Goal: Navigation & Orientation: Find specific page/section

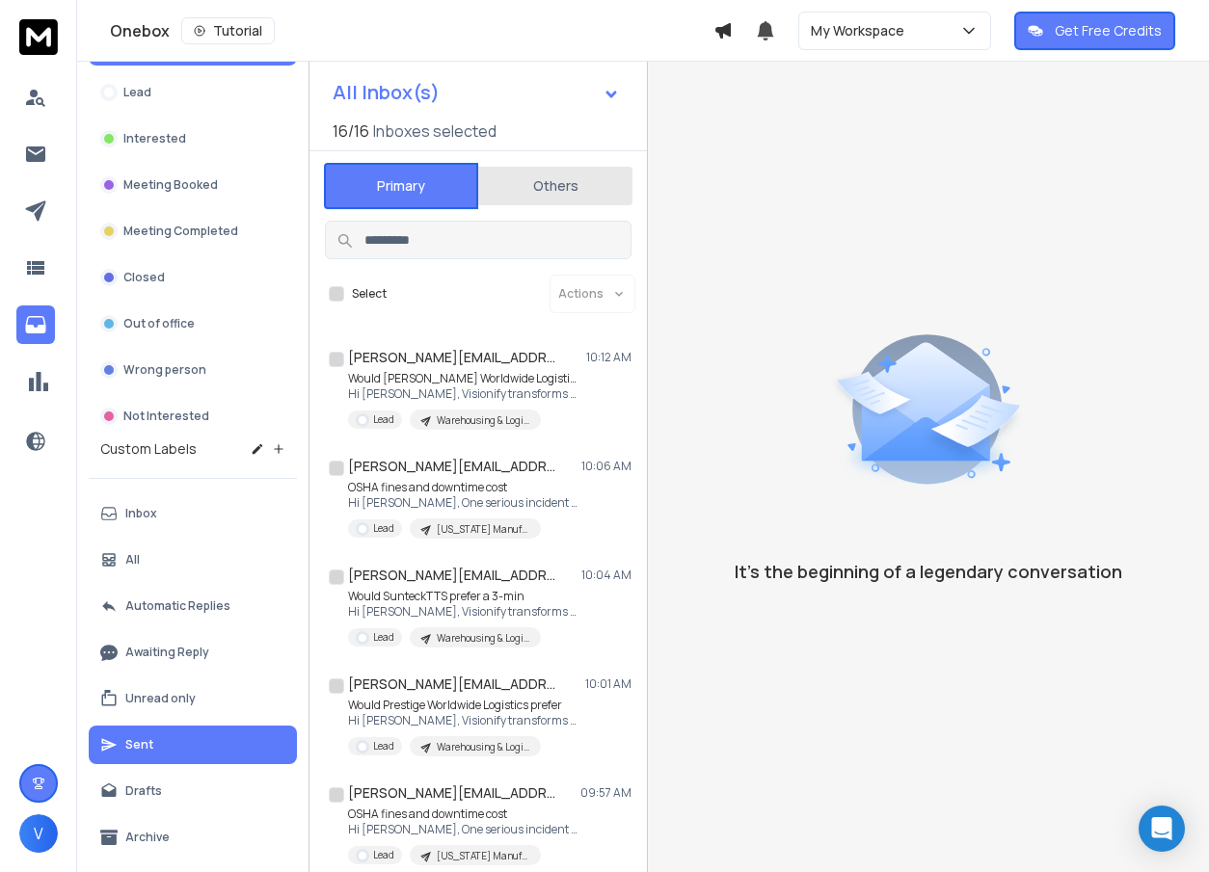
scroll to position [5960, 0]
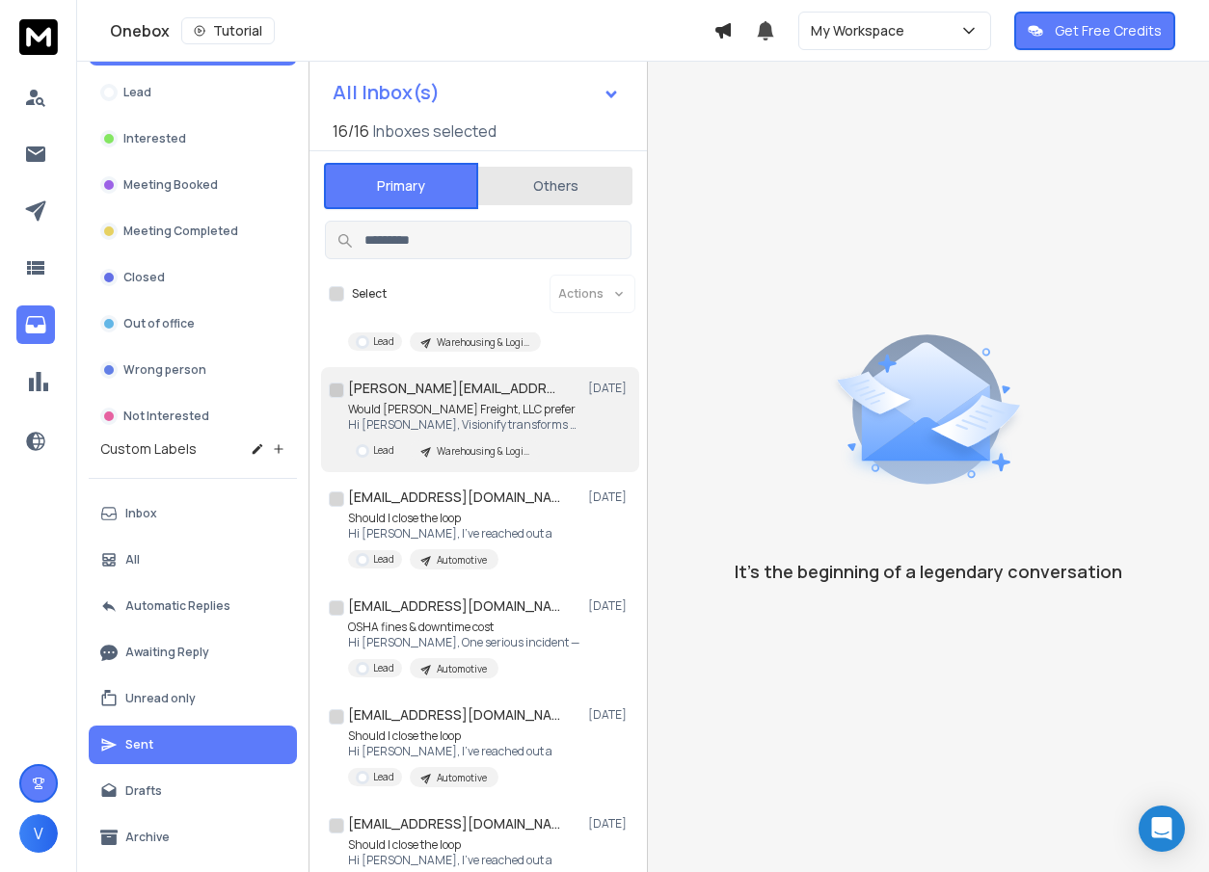
click at [440, 424] on p "Hi Harsh, Visionify transforms warehouse cameras" at bounding box center [463, 424] width 231 height 15
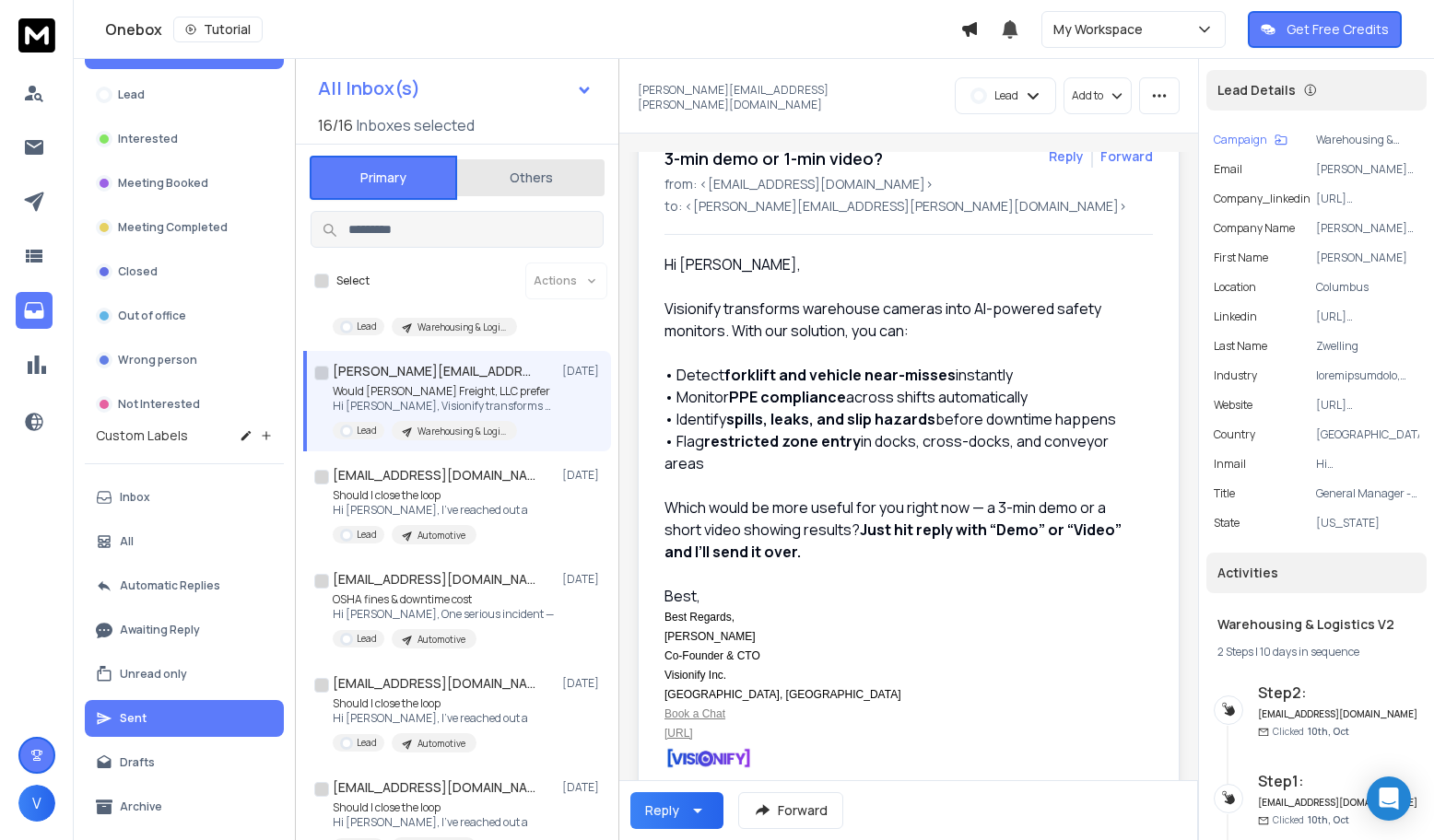
scroll to position [109, 0]
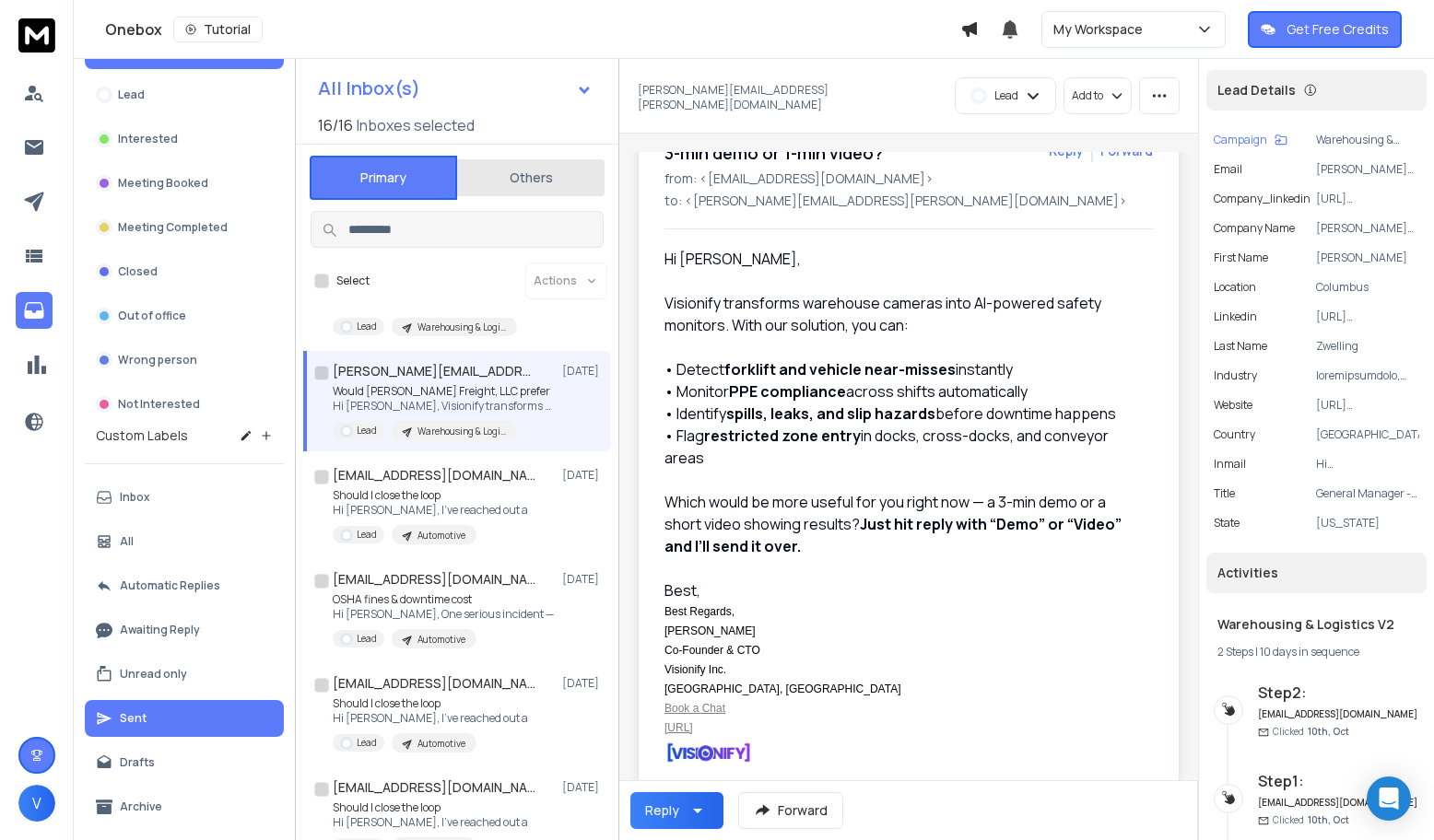
click at [785, 33] on div "Onebox Tutorial" at bounding box center [532, 29] width 856 height 26
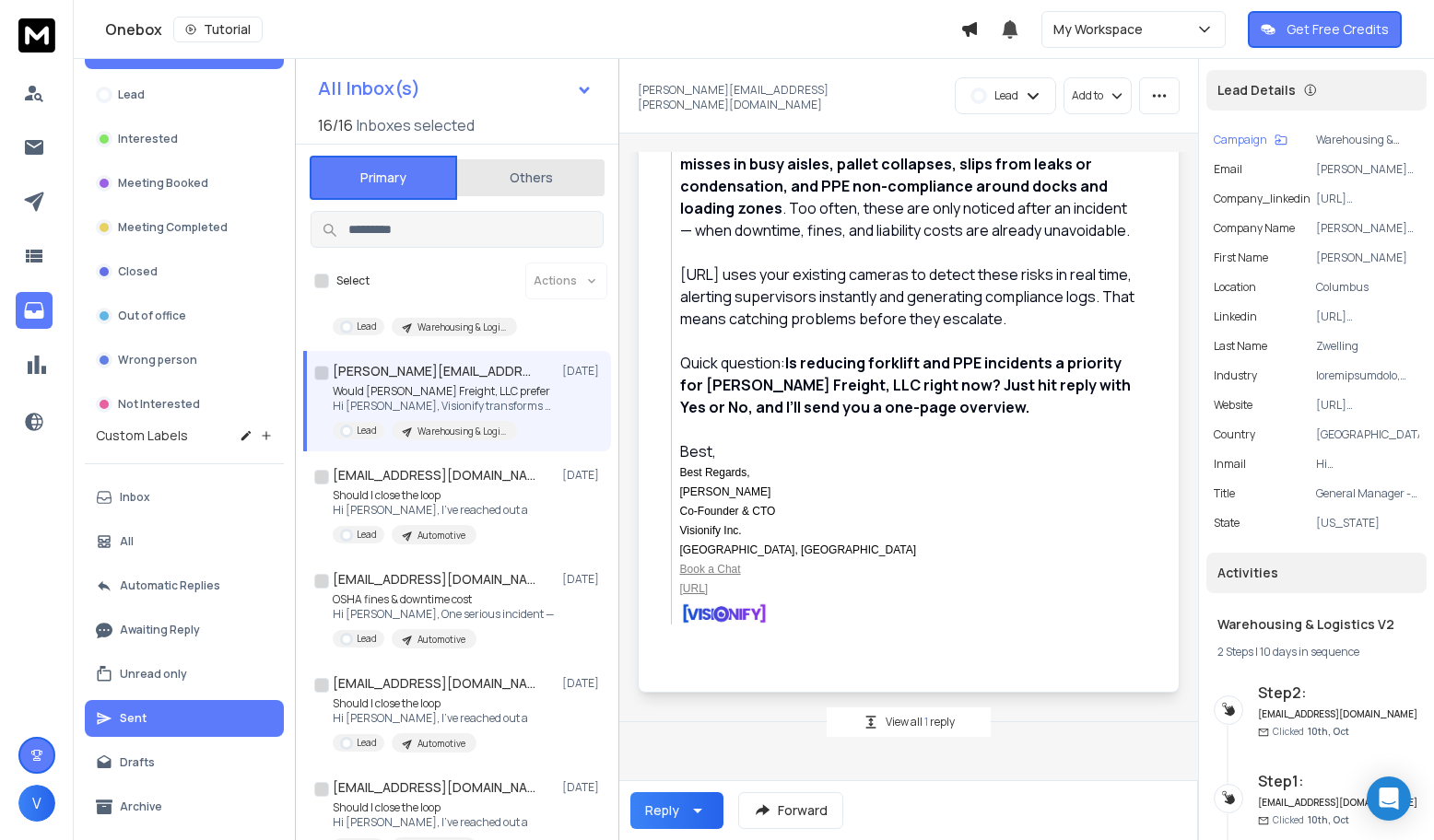
scroll to position [0, 0]
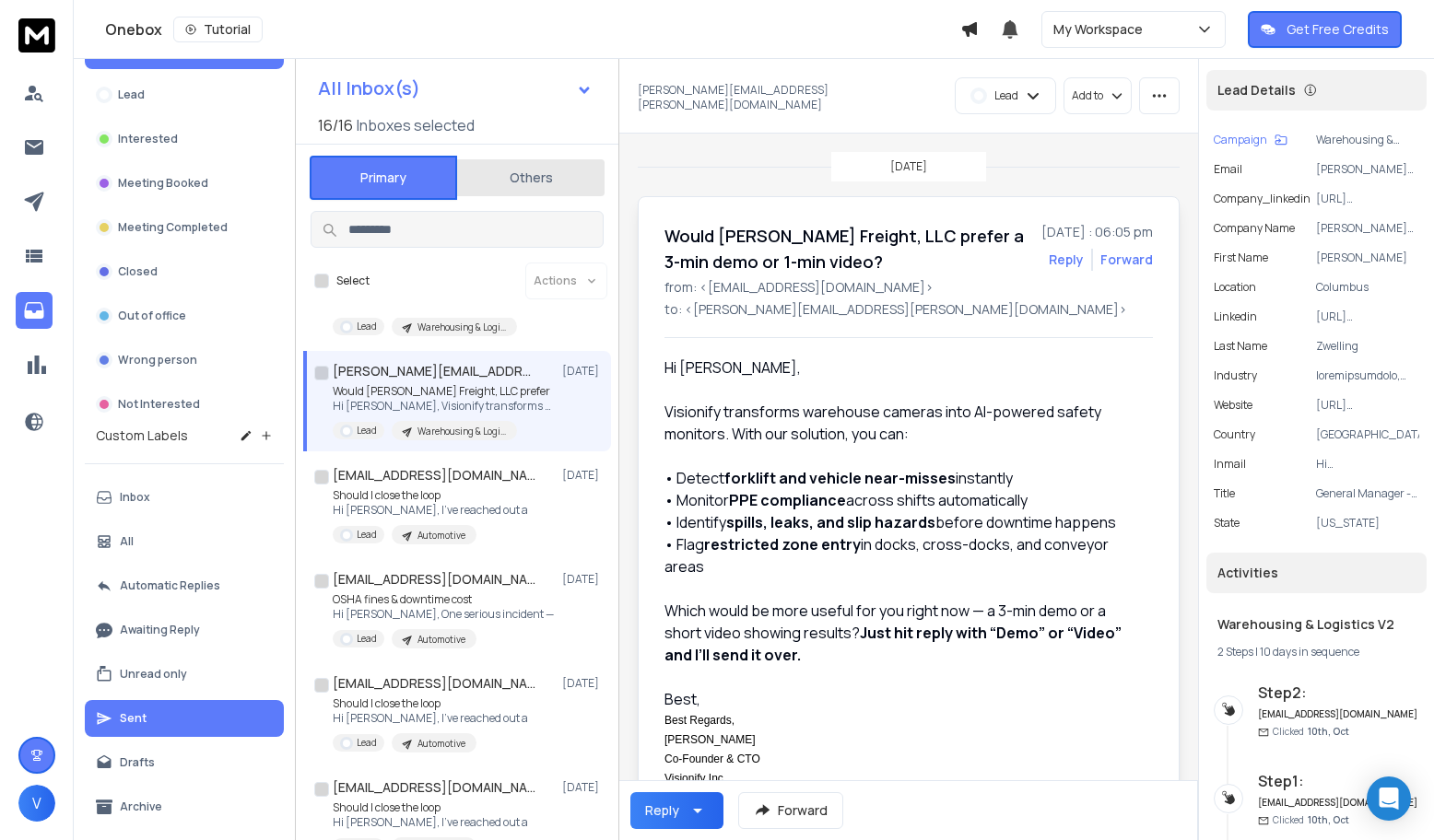
click at [418, 381] on div "zach.zwelling@fairchildfreight.com 10 Oct Would Fairchild Freight, LLC prefer H…" at bounding box center [467, 401] width 271 height 78
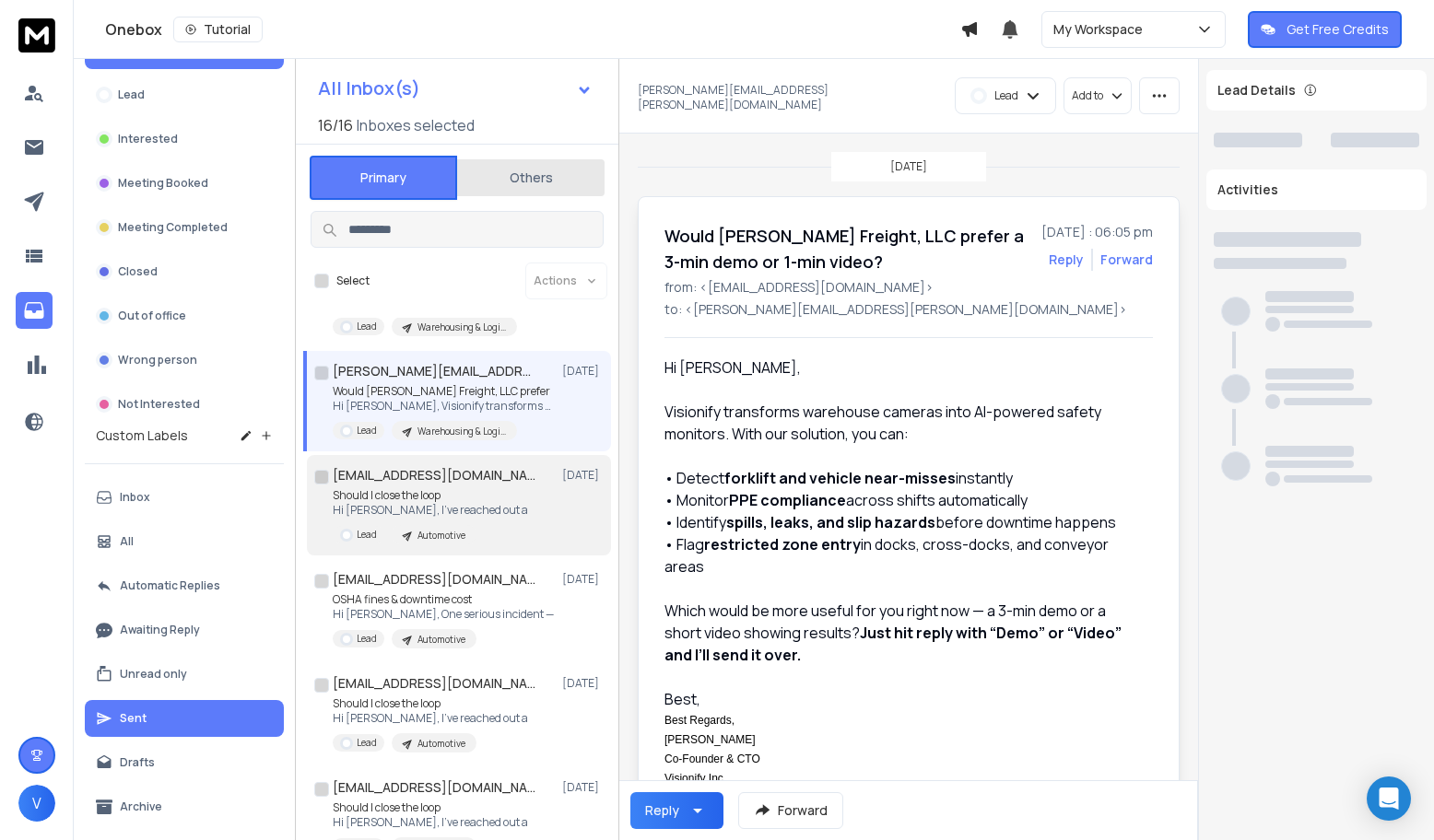
click at [418, 479] on h1 "lsimon@zoox.com" at bounding box center [434, 475] width 203 height 18
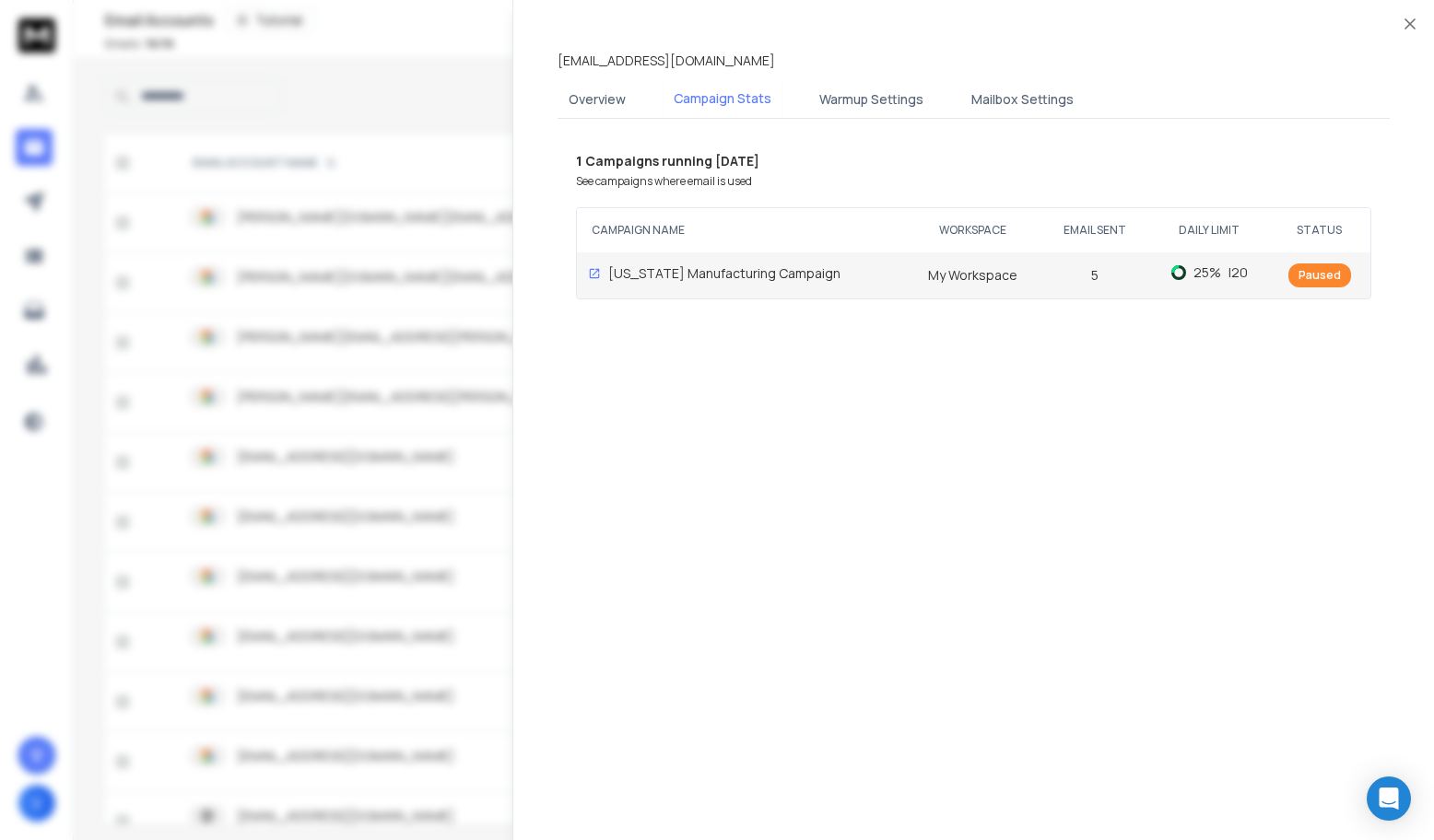
scroll to position [129, 0]
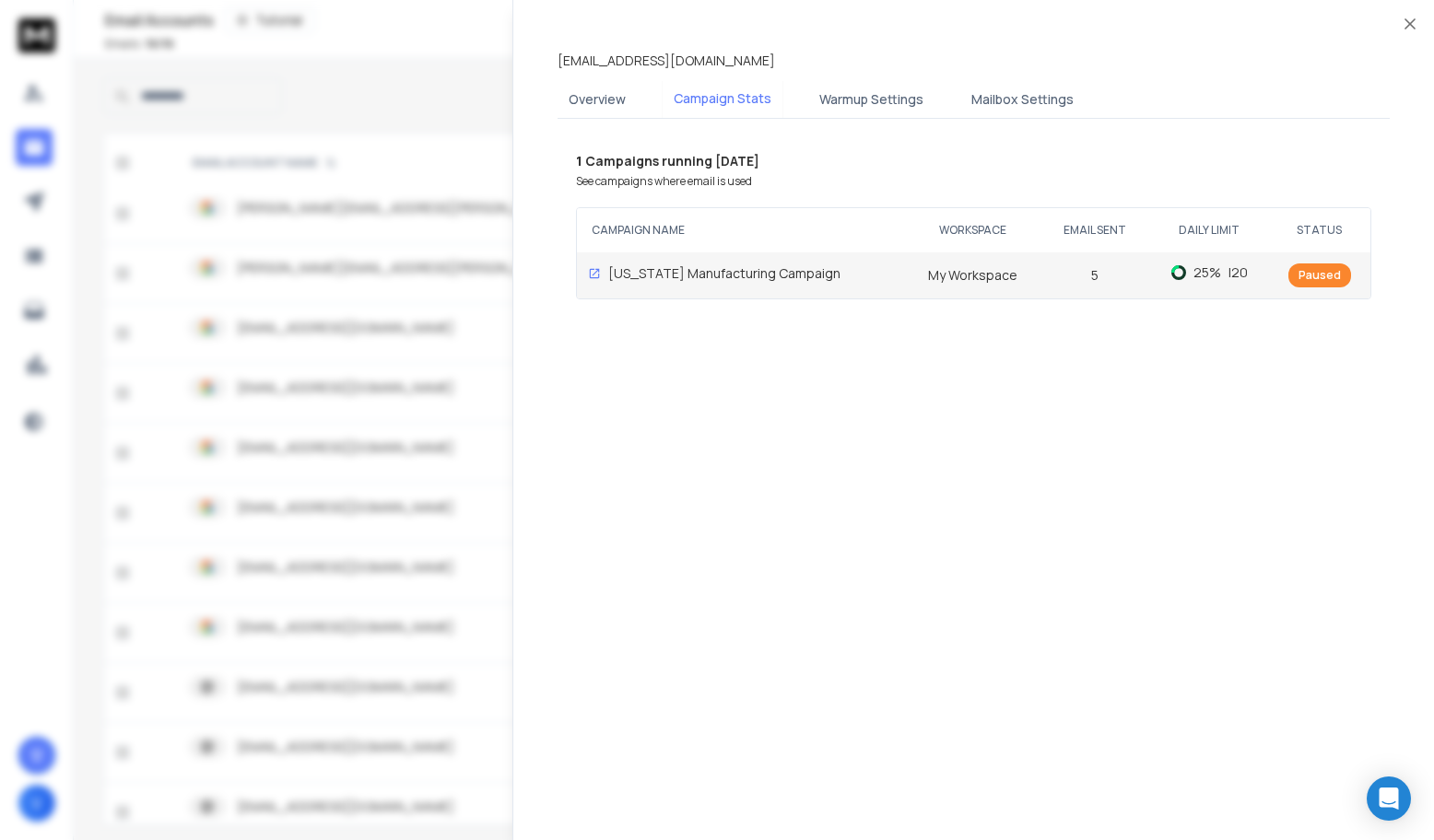
click at [769, 570] on div "Multi Select Table Sheet [EMAIL_ADDRESS][DOMAIN_NAME] Overview Campaign Stats W…" at bounding box center [973, 420] width 922 height 840
click at [1401, 19] on icon "button" at bounding box center [1409, 23] width 18 height 18
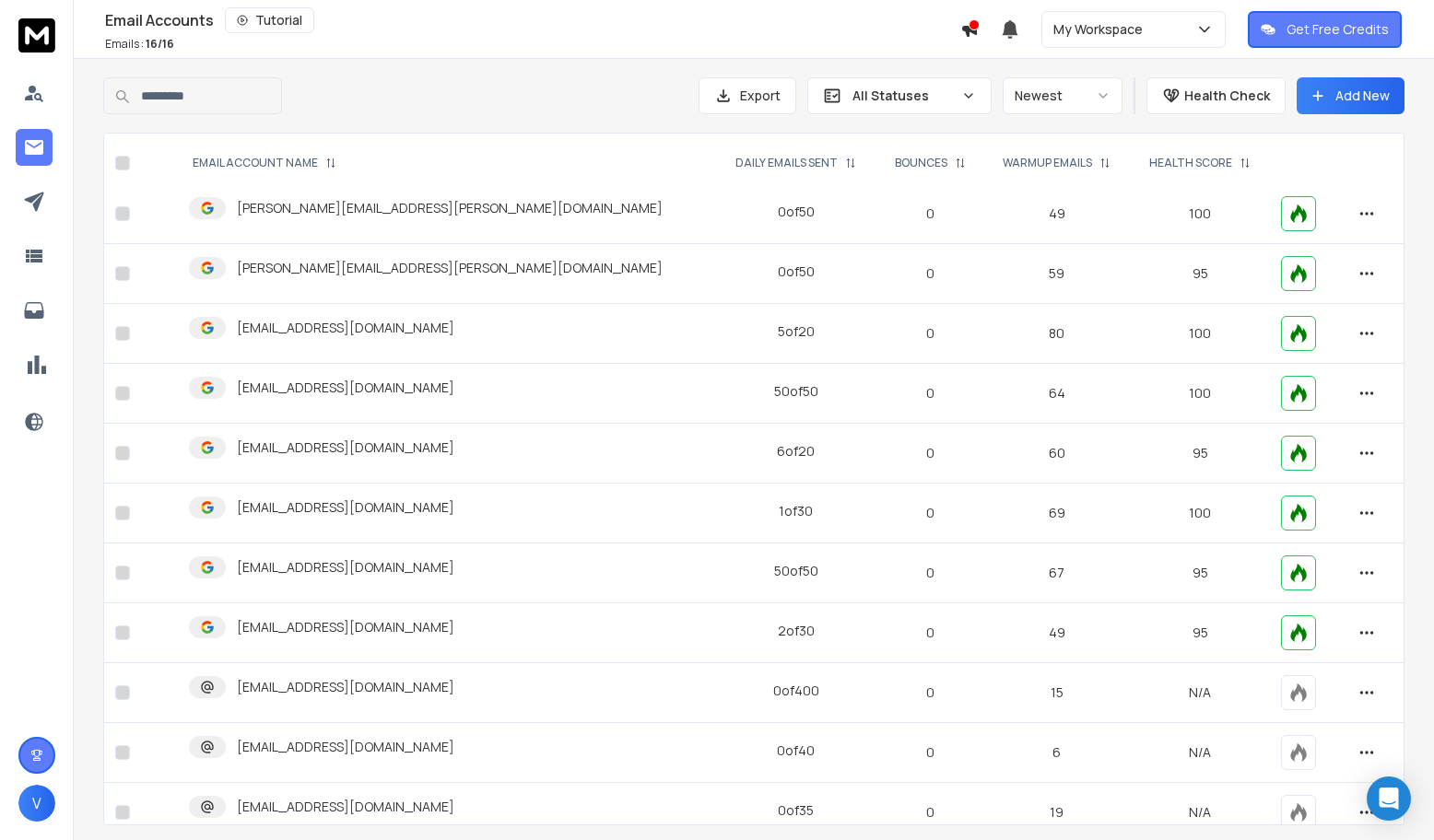
click at [977, 32] on icon at bounding box center [968, 29] width 14 height 14
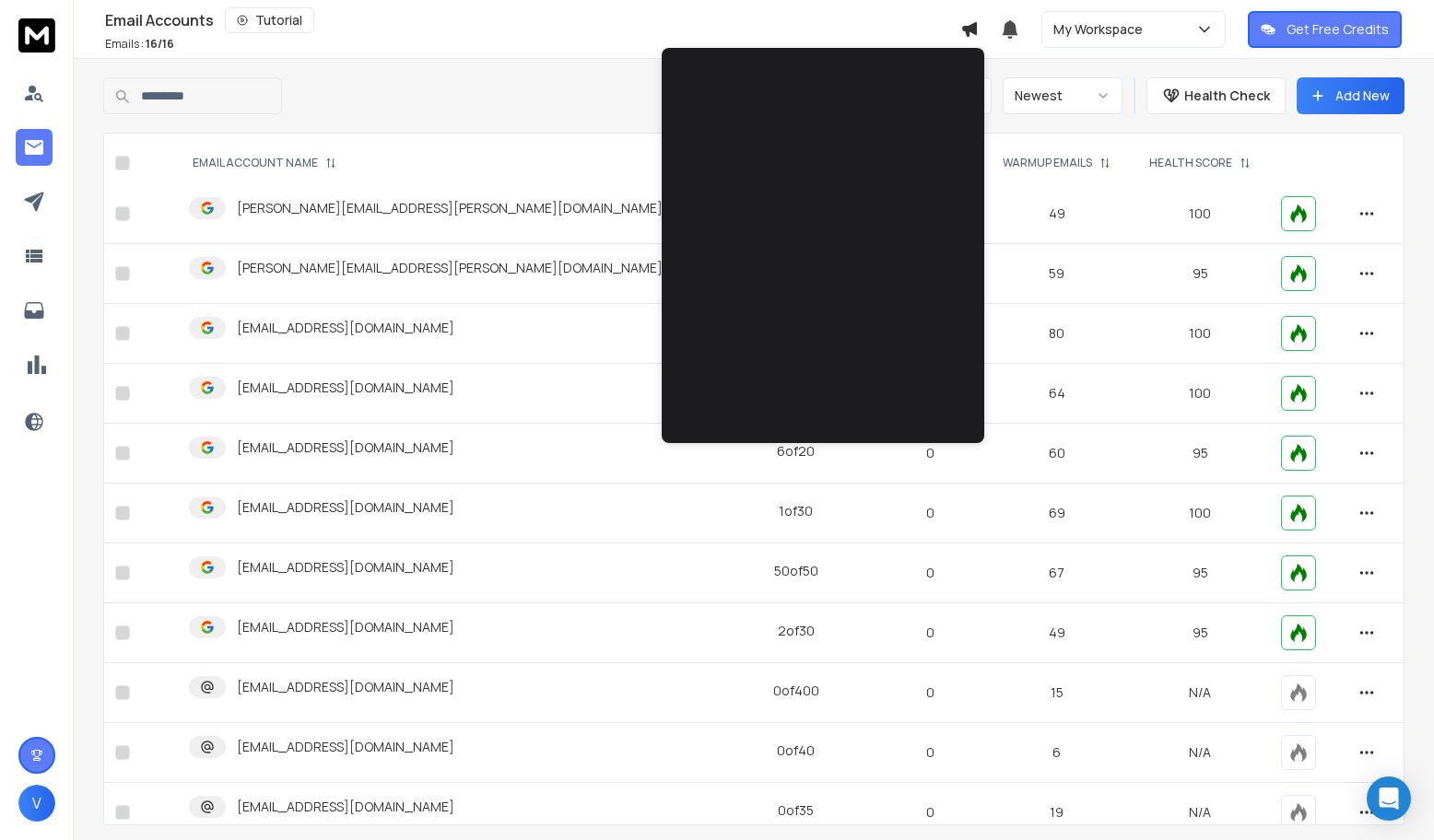
scroll to position [4, 0]
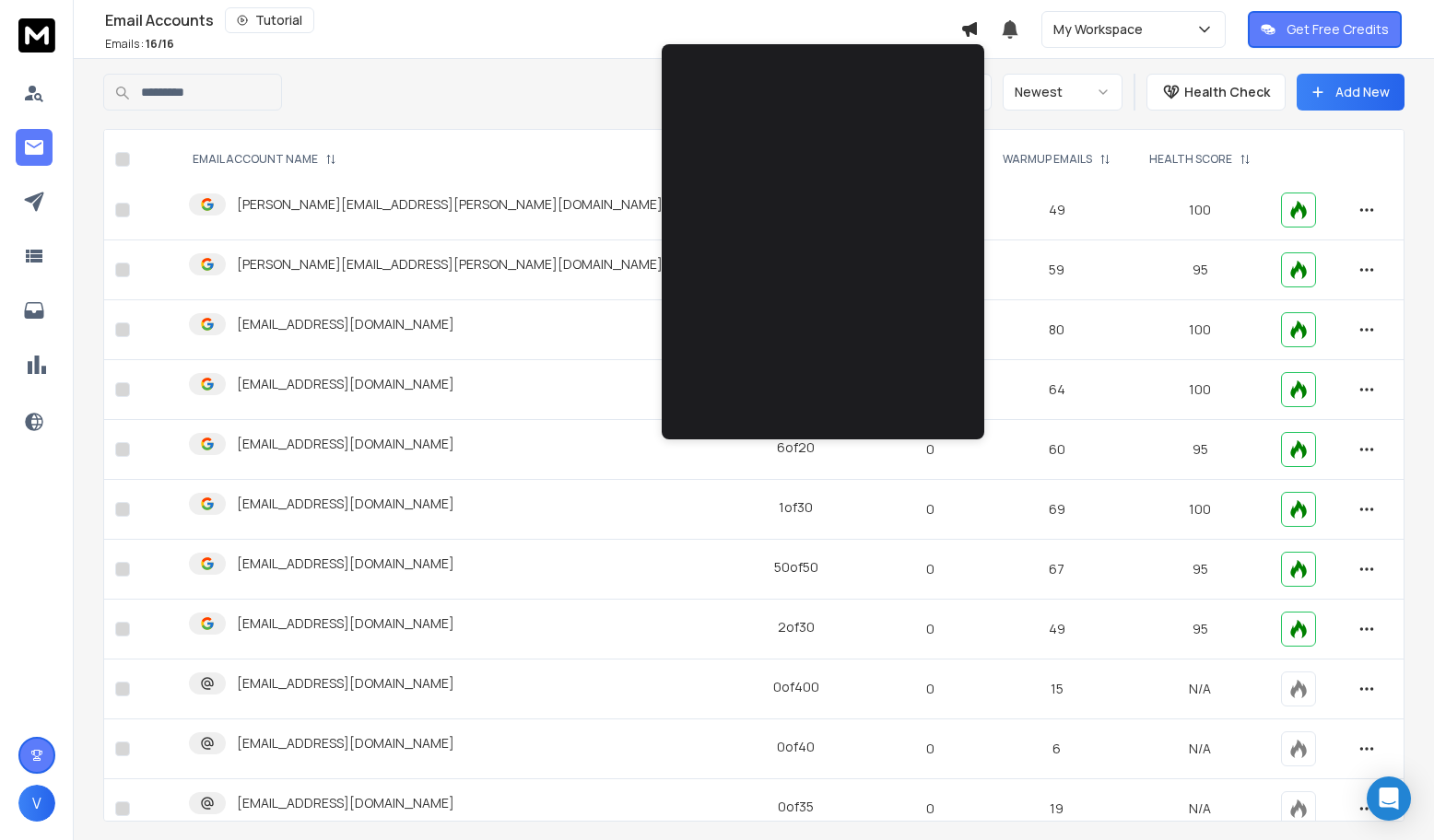
click at [588, 75] on div at bounding box center [395, 92] width 584 height 37
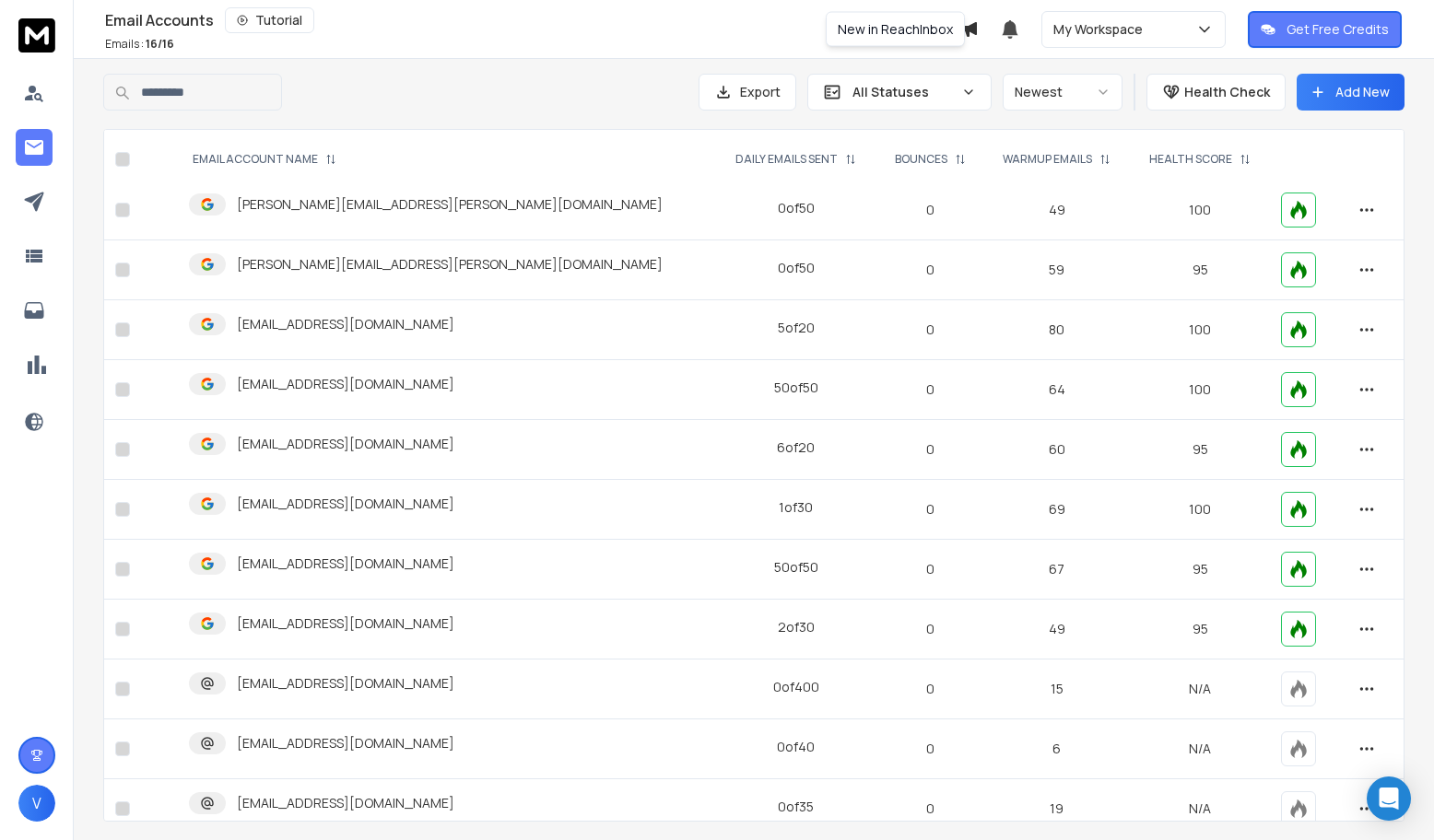
click at [977, 25] on icon at bounding box center [968, 29] width 14 height 14
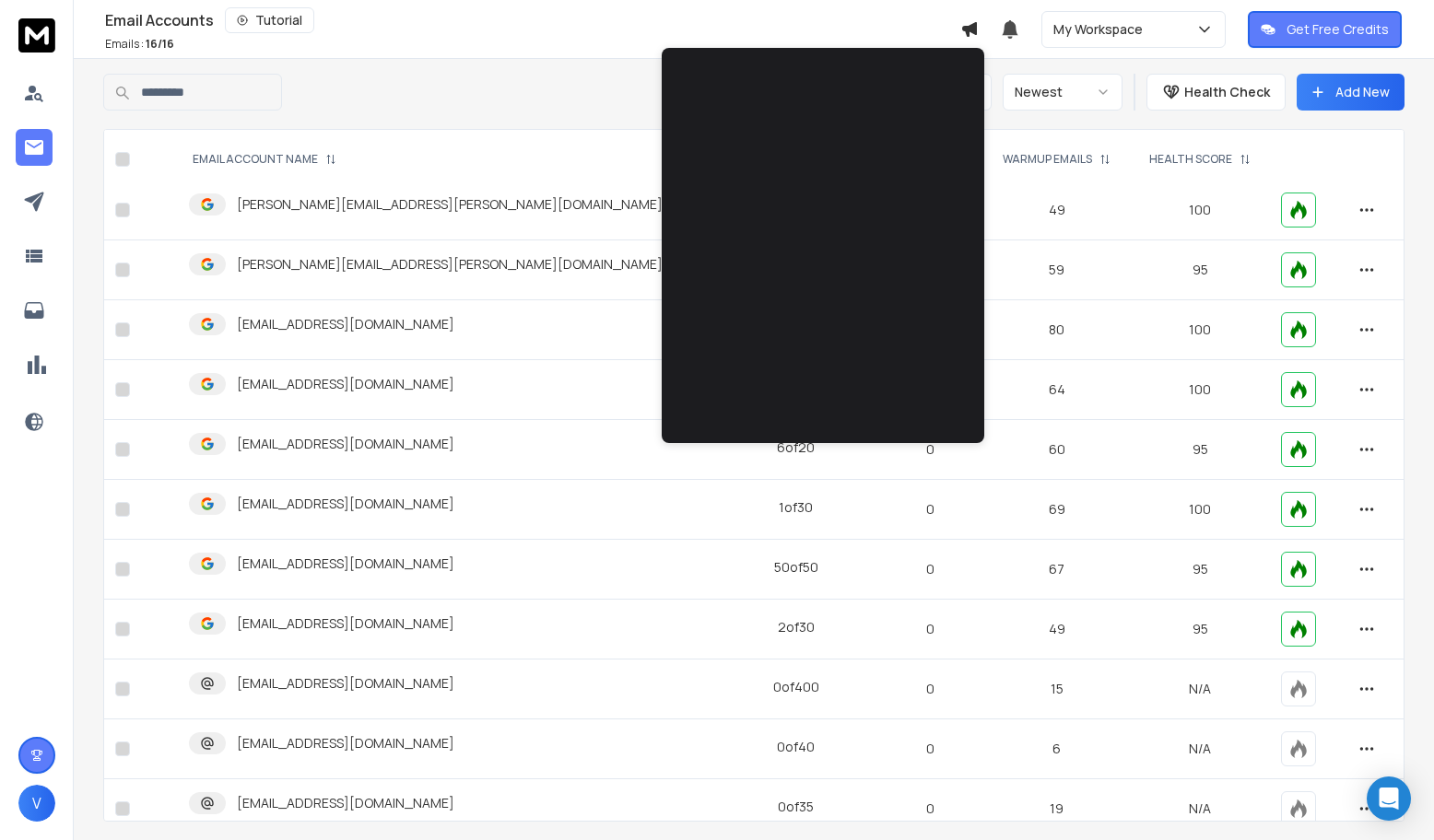
click at [433, 91] on div at bounding box center [395, 92] width 584 height 37
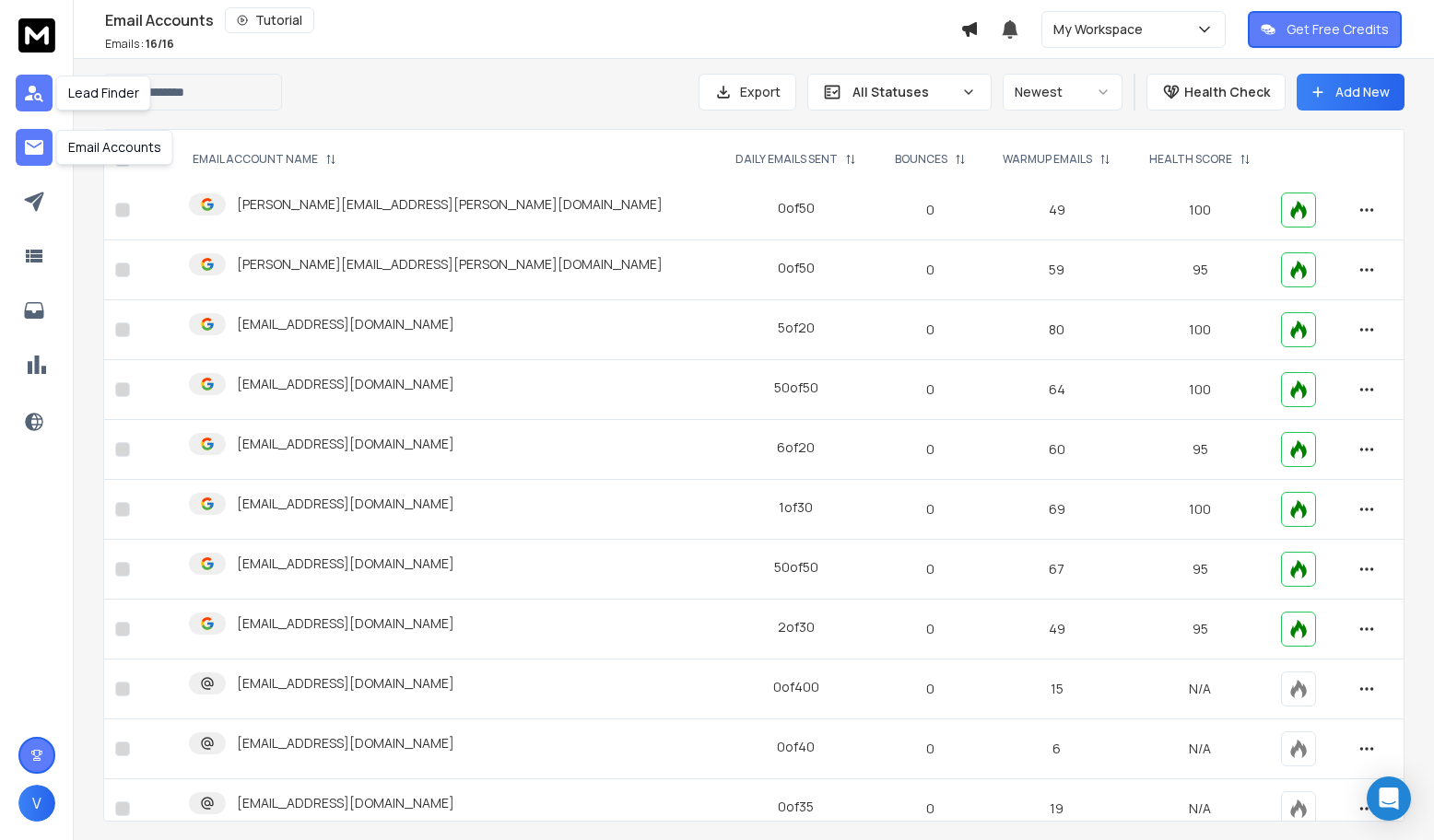
click at [38, 97] on icon at bounding box center [33, 97] width 18 height 10
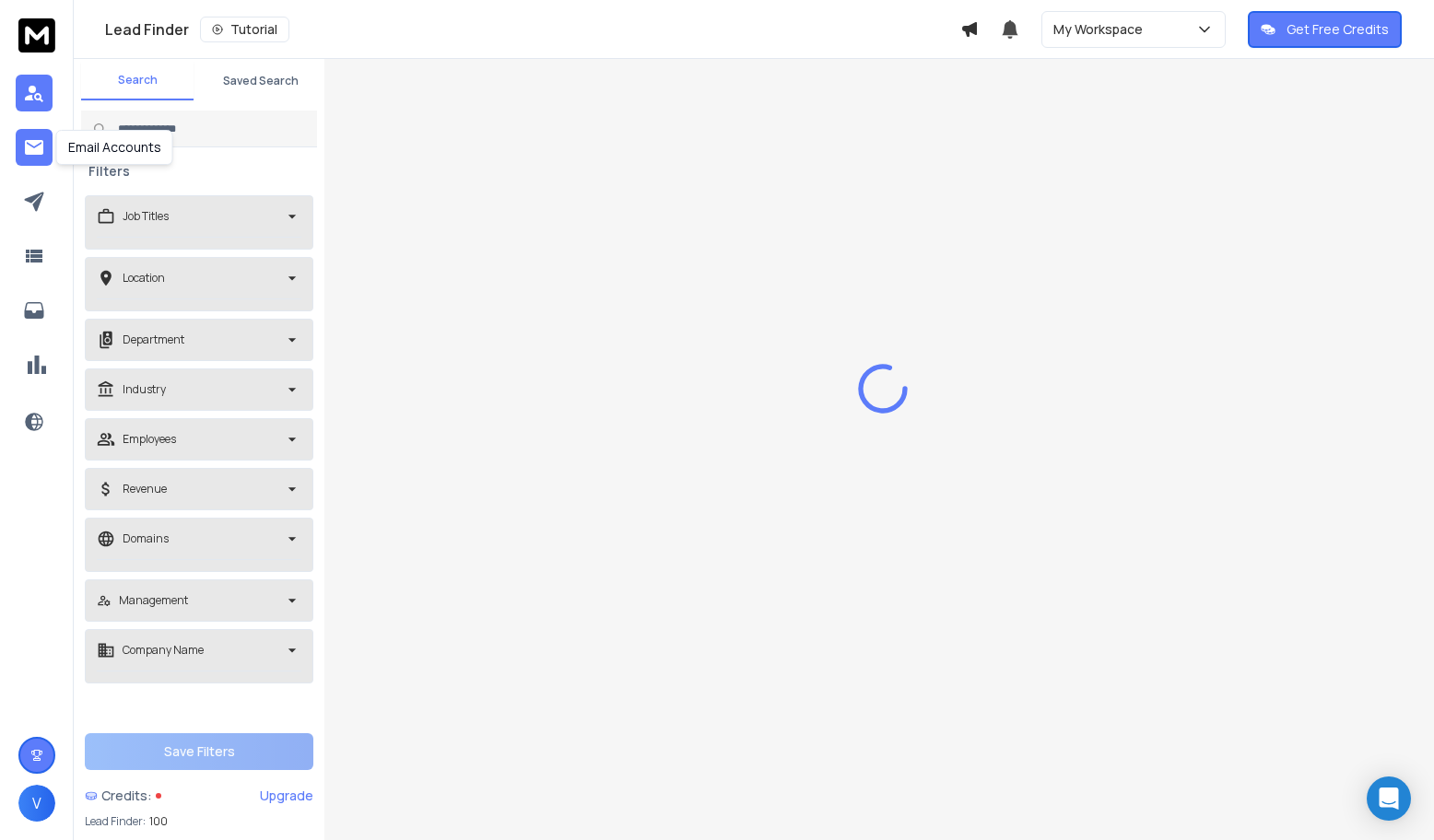
click at [38, 149] on icon at bounding box center [33, 147] width 18 height 14
